Goal: Communication & Community: Answer question/provide support

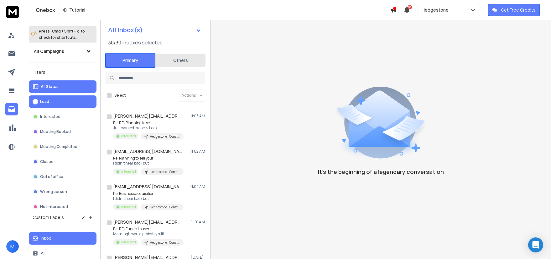
click at [60, 105] on button "Lead" at bounding box center [63, 102] width 68 height 13
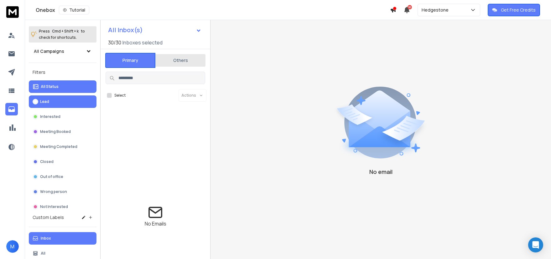
click at [51, 87] on p "All Status" at bounding box center [50, 86] width 18 height 5
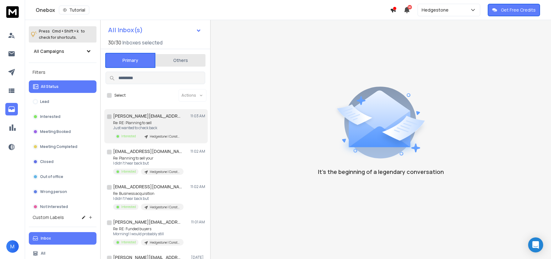
click at [143, 121] on p "Re: RE: Planning to sell" at bounding box center [148, 123] width 71 height 5
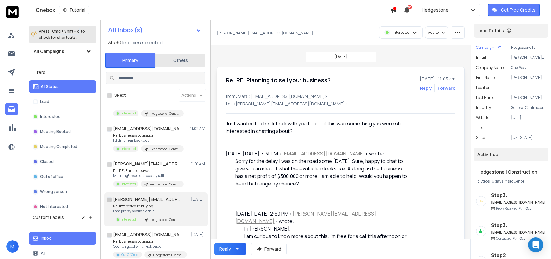
scroll to position [69, 0]
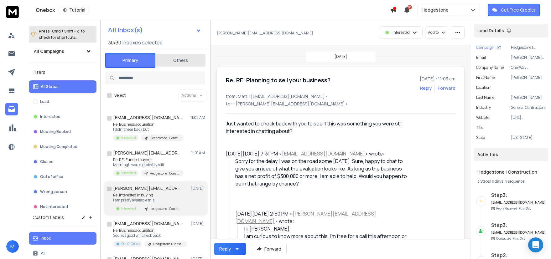
click at [163, 194] on p "Re: Interested in buying" at bounding box center [148, 195] width 71 height 5
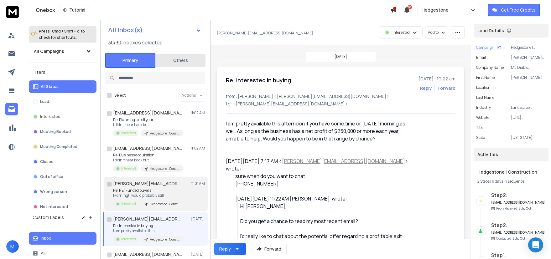
scroll to position [0, 0]
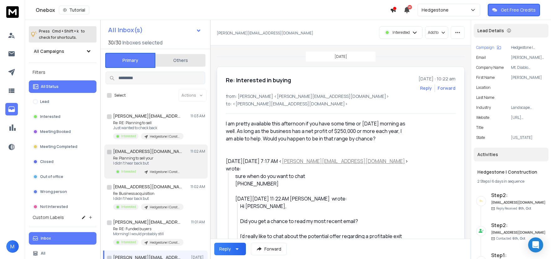
click at [163, 163] on p "I didn't hear back but" at bounding box center [148, 163] width 71 height 5
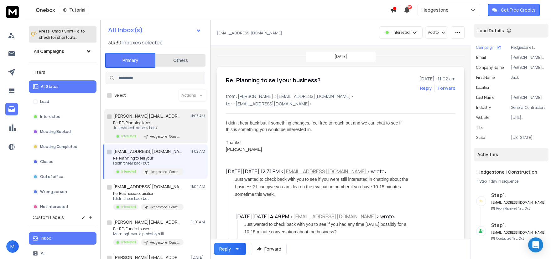
click at [164, 124] on p "Re: RE: Planning to sell" at bounding box center [148, 123] width 71 height 5
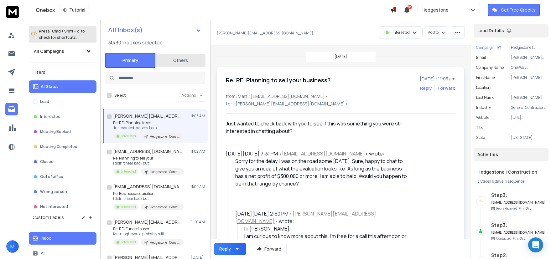
scroll to position [11, 0]
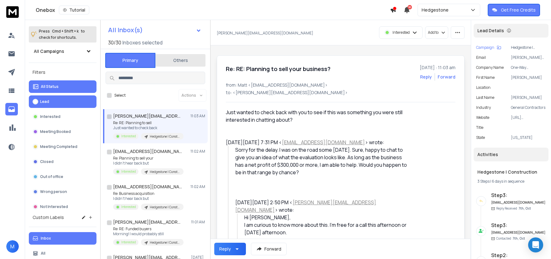
click at [57, 99] on button "Lead" at bounding box center [63, 102] width 68 height 13
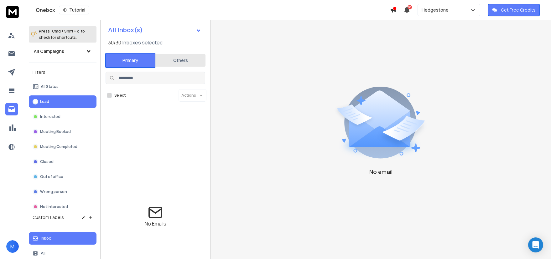
click at [57, 86] on p "All Status" at bounding box center [50, 86] width 18 height 5
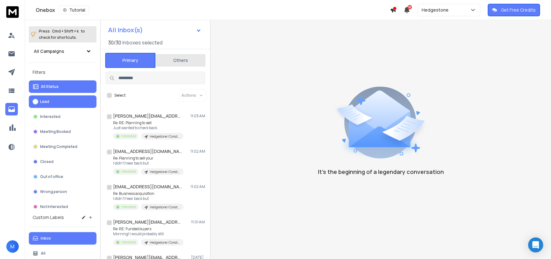
click at [51, 107] on button "Lead" at bounding box center [63, 102] width 68 height 13
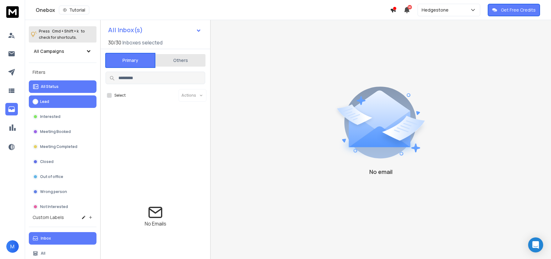
click at [54, 86] on p "All Status" at bounding box center [50, 86] width 18 height 5
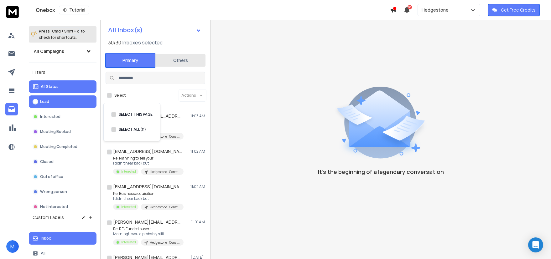
click at [50, 101] on button "Lead" at bounding box center [63, 102] width 68 height 13
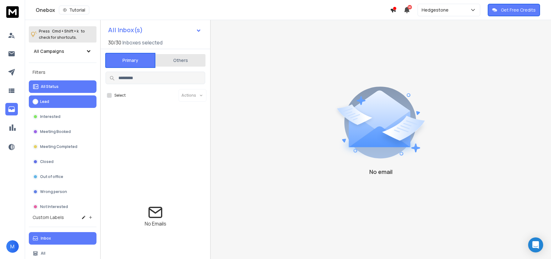
click at [53, 87] on p "All Status" at bounding box center [50, 86] width 18 height 5
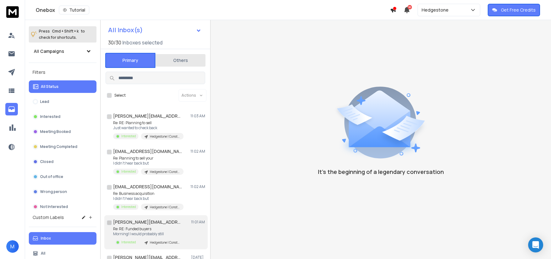
click at [153, 223] on h1 "[PERSON_NAME][EMAIL_ADDRESS][DOMAIN_NAME]" at bounding box center [147, 222] width 69 height 6
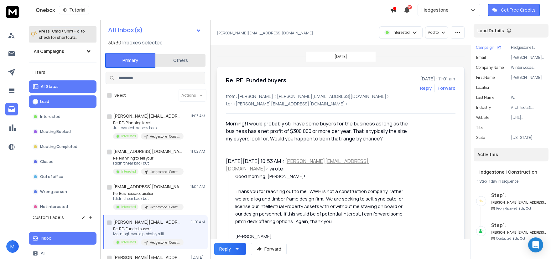
click at [64, 98] on button "Lead" at bounding box center [63, 102] width 68 height 13
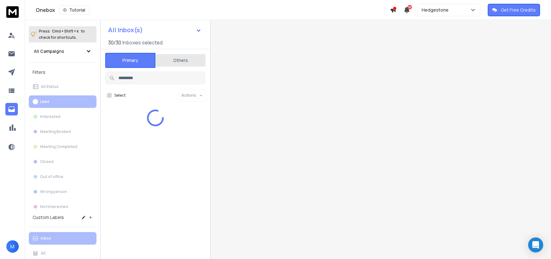
click at [55, 86] on div "All Status Lead Interested Meeting Booked Meeting Completed Closed Out of offic…" at bounding box center [63, 147] width 68 height 133
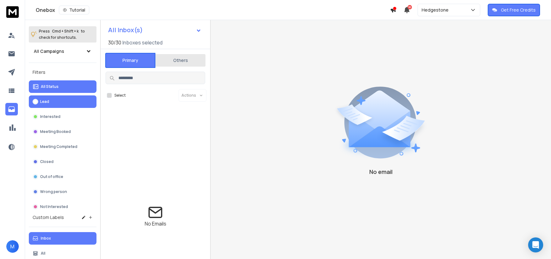
click at [55, 86] on p "All Status" at bounding box center [50, 86] width 18 height 5
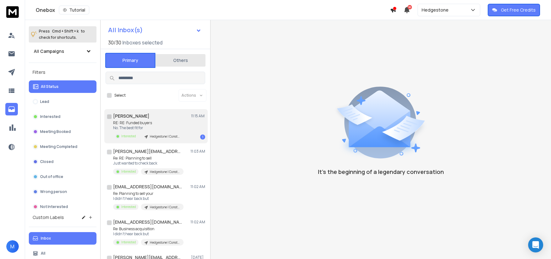
click at [158, 122] on p "RE: RE: Funded buyers" at bounding box center [148, 123] width 71 height 5
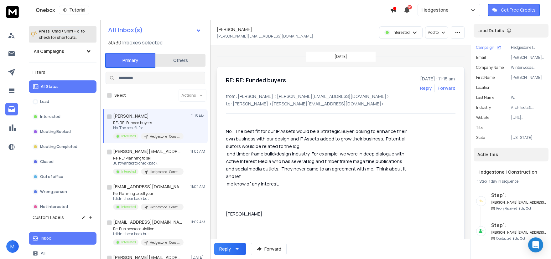
click at [427, 87] on button "Reply" at bounding box center [426, 88] width 12 height 6
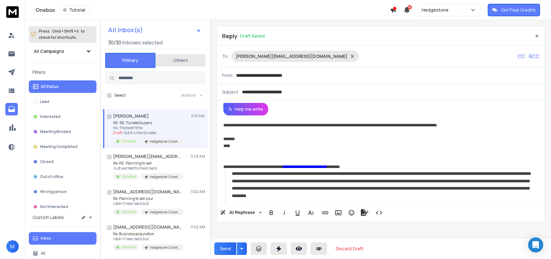
click at [226, 247] on button "Send" at bounding box center [225, 249] width 22 height 13
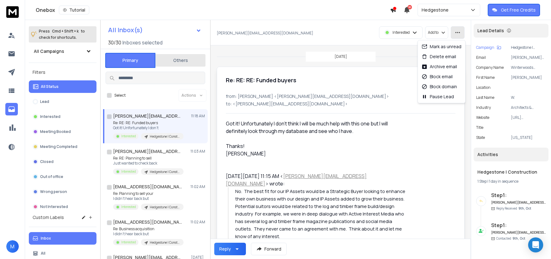
click at [457, 34] on icon "button" at bounding box center [458, 33] width 6 height 6
click at [448, 57] on div "Delete email" at bounding box center [439, 57] width 34 height 6
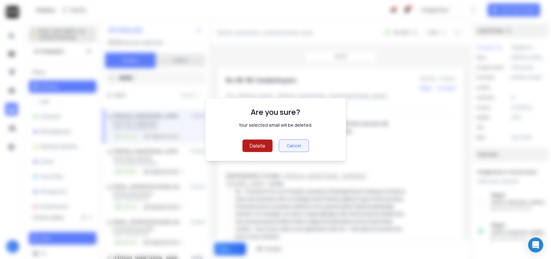
click at [261, 141] on button "Delete" at bounding box center [258, 146] width 30 height 13
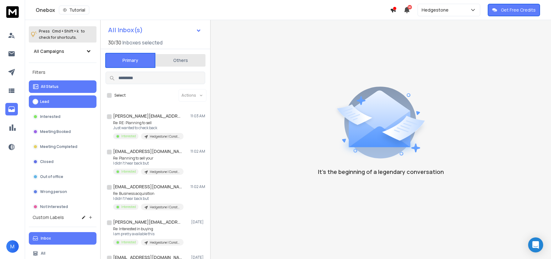
click at [53, 103] on button "Lead" at bounding box center [63, 102] width 68 height 13
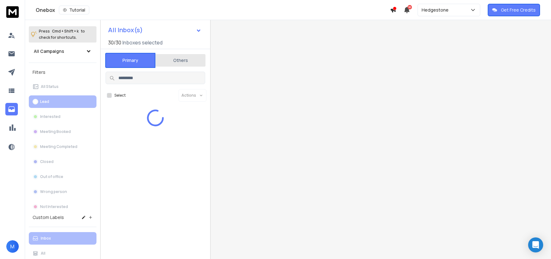
click at [48, 84] on div "All Status Lead Interested Meeting Booked Meeting Completed Closed Out of offic…" at bounding box center [63, 147] width 68 height 133
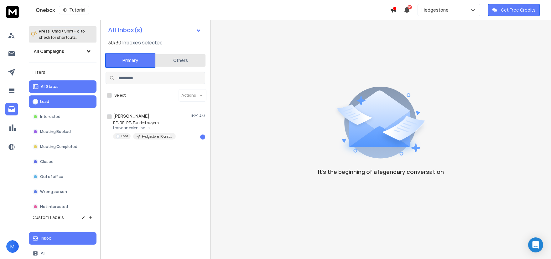
click at [47, 86] on p "All Status" at bounding box center [50, 86] width 18 height 5
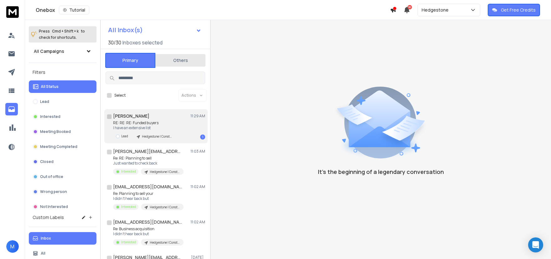
click at [145, 117] on div "[PERSON_NAME] 11:29 AM" at bounding box center [159, 116] width 92 height 6
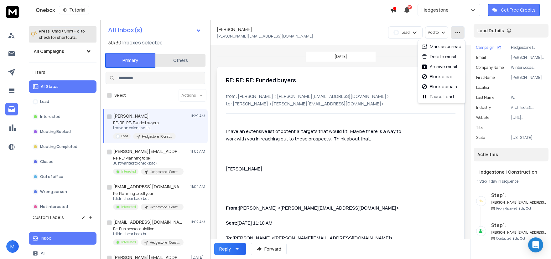
click at [459, 36] on button "button" at bounding box center [458, 32] width 14 height 13
click at [443, 53] on div "Delete email" at bounding box center [441, 57] width 45 height 10
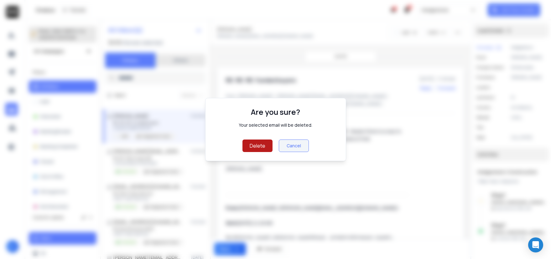
click at [262, 143] on button "Delete" at bounding box center [258, 146] width 30 height 13
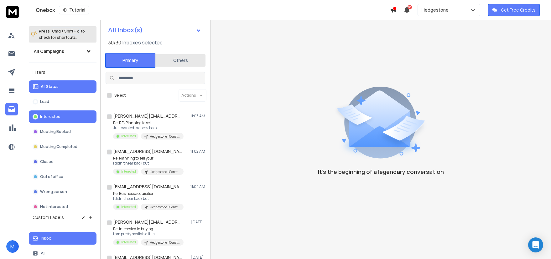
click at [54, 119] on p "Interested" at bounding box center [50, 116] width 20 height 5
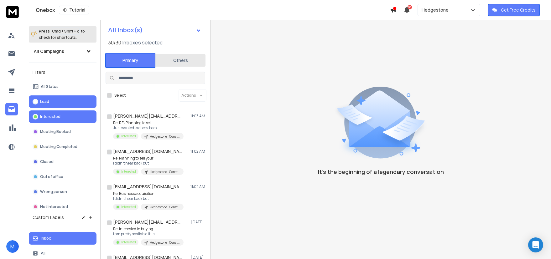
click at [46, 102] on p "Lead" at bounding box center [44, 101] width 9 height 5
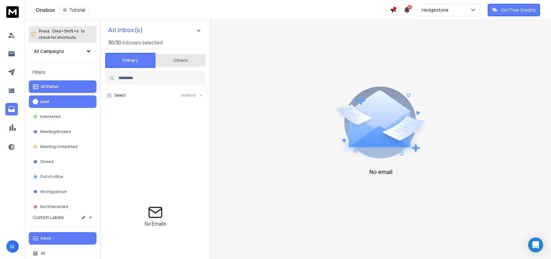
click at [55, 88] on p "All Status" at bounding box center [50, 86] width 18 height 5
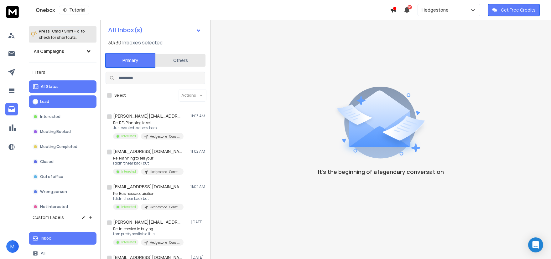
click at [47, 101] on p "Lead" at bounding box center [44, 101] width 9 height 5
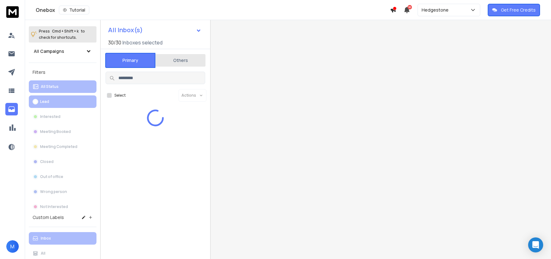
click at [52, 86] on div "All Status Lead Interested Meeting Booked Meeting Completed Closed Out of offic…" at bounding box center [63, 147] width 68 height 133
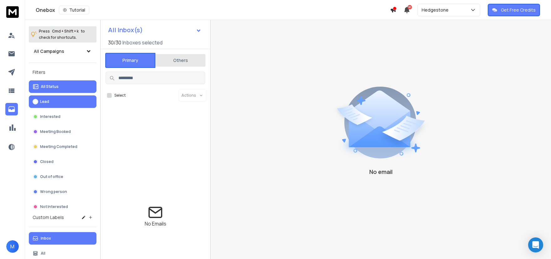
click at [52, 84] on p "All Status" at bounding box center [50, 86] width 18 height 5
